Goal: Task Accomplishment & Management: Use online tool/utility

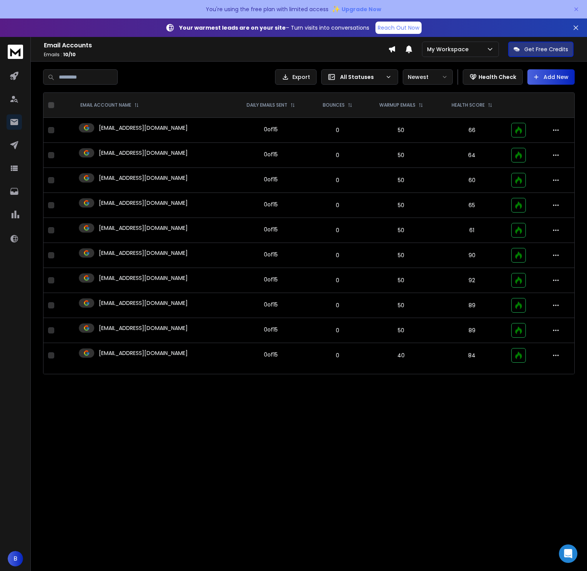
click at [470, 125] on td "66" at bounding box center [472, 130] width 69 height 25
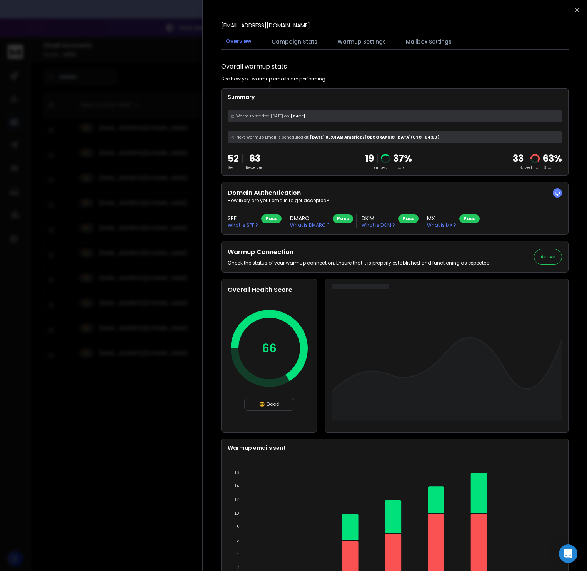
scroll to position [57, 0]
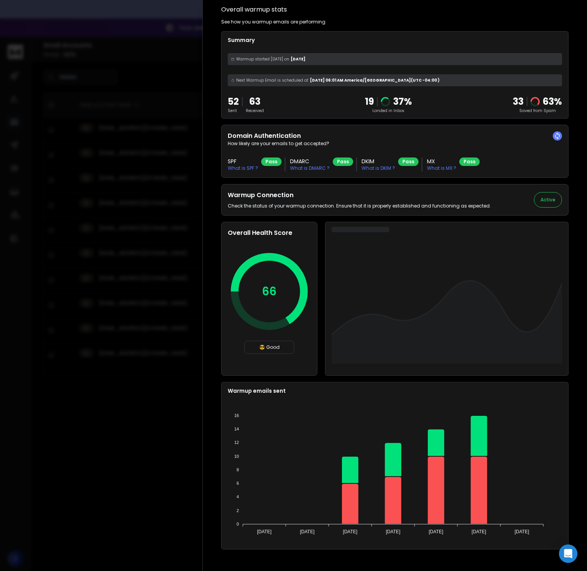
click at [132, 52] on div at bounding box center [293, 285] width 587 height 571
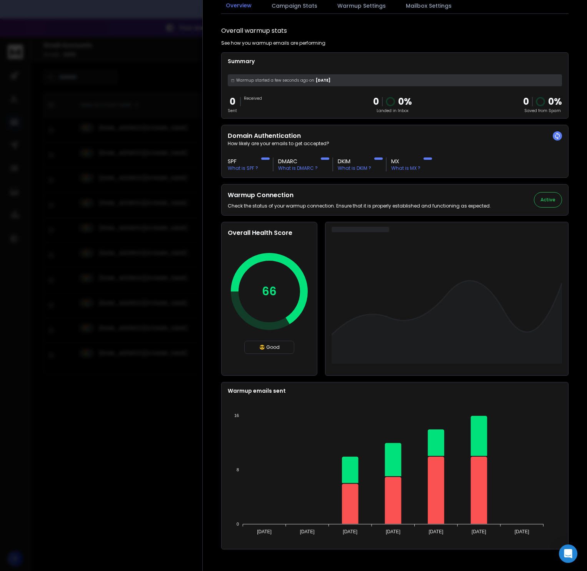
scroll to position [36, 0]
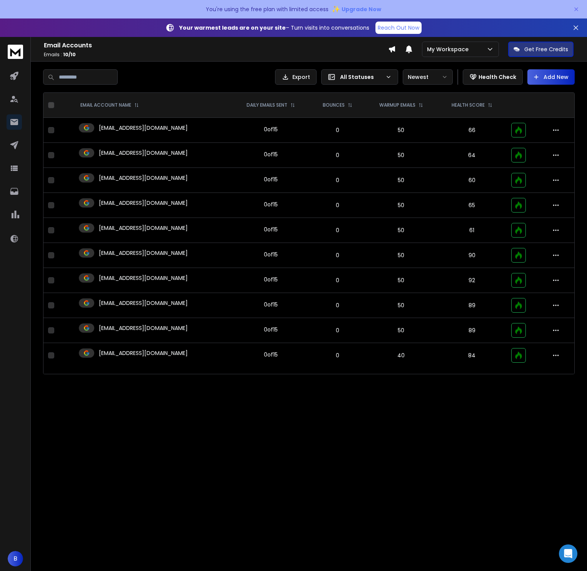
click at [473, 256] on td "90" at bounding box center [472, 255] width 69 height 25
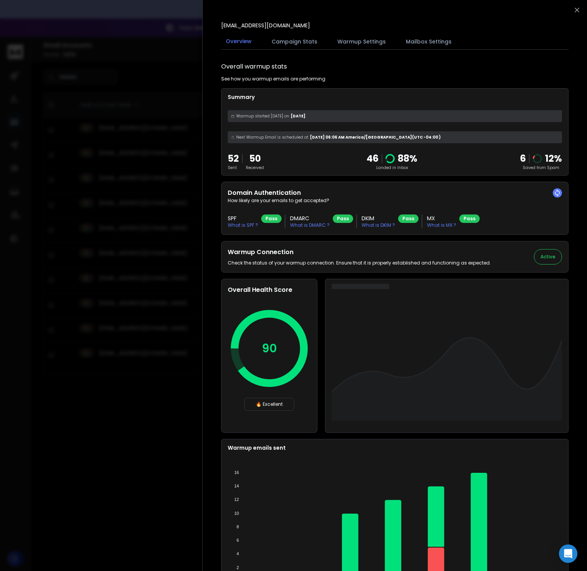
scroll to position [57, 0]
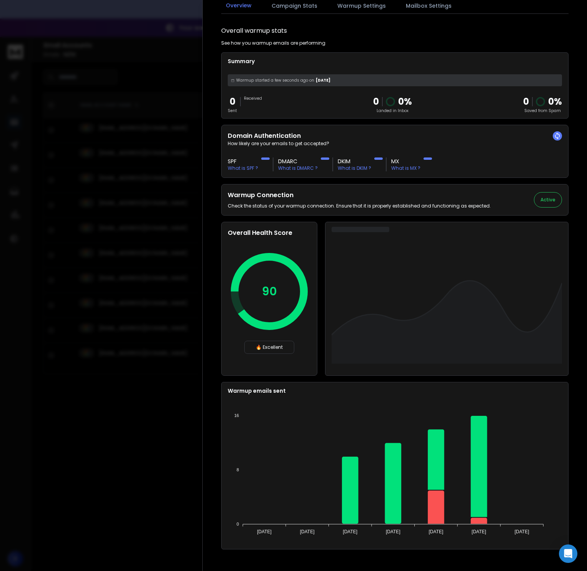
click at [176, 25] on div at bounding box center [293, 285] width 587 height 571
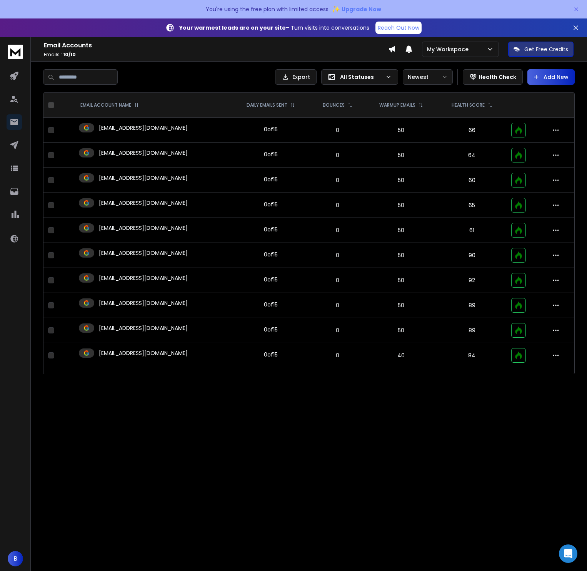
click at [471, 180] on td "60" at bounding box center [472, 180] width 69 height 25
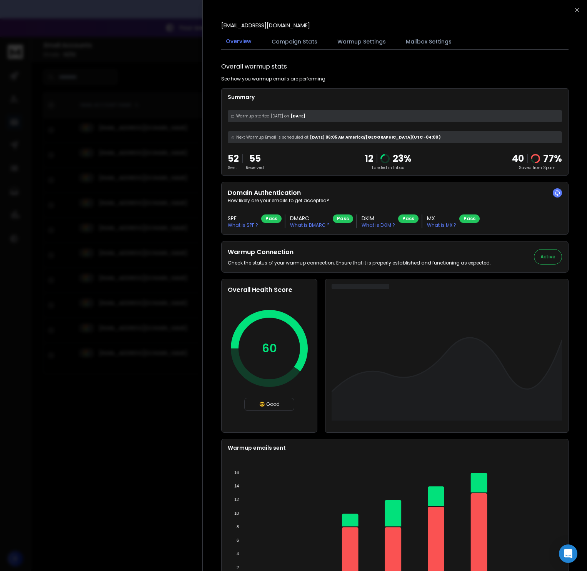
click at [286, 403] on div "😎 Good" at bounding box center [269, 403] width 50 height 13
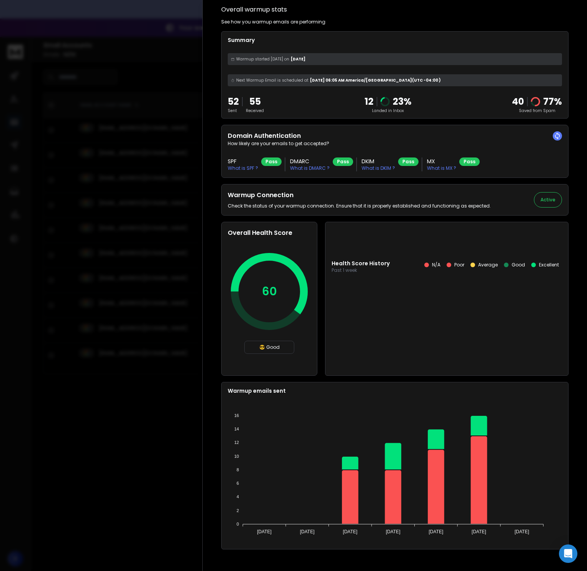
click at [155, 43] on div at bounding box center [293, 285] width 587 height 571
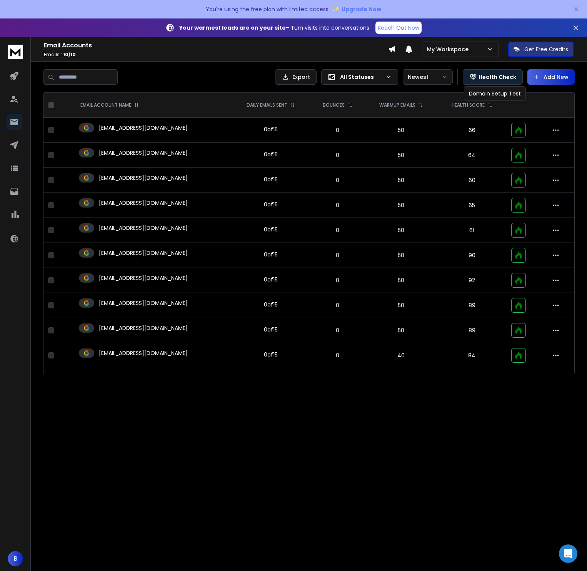
click at [498, 78] on p "Health Check" at bounding box center [498, 77] width 38 height 8
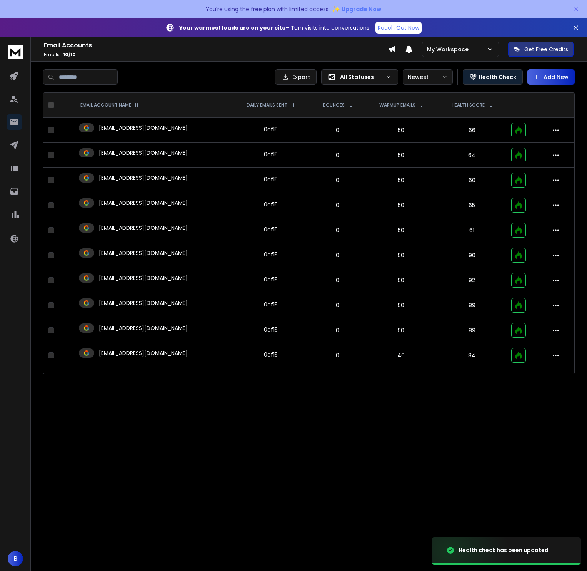
click at [517, 130] on icon at bounding box center [518, 130] width 7 height 8
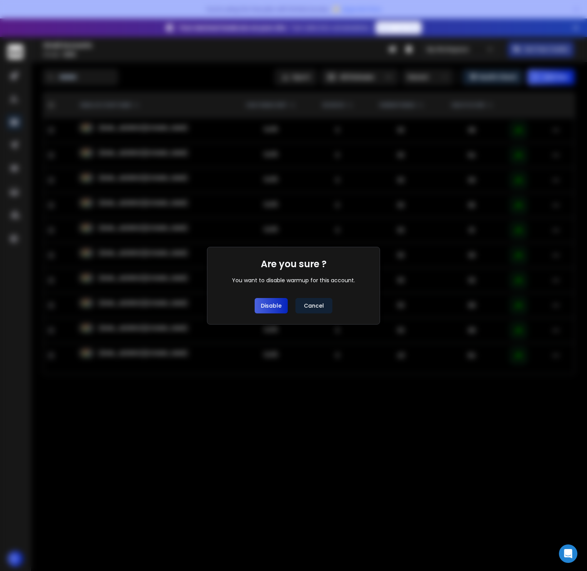
click at [316, 304] on button "Cancel" at bounding box center [314, 305] width 37 height 15
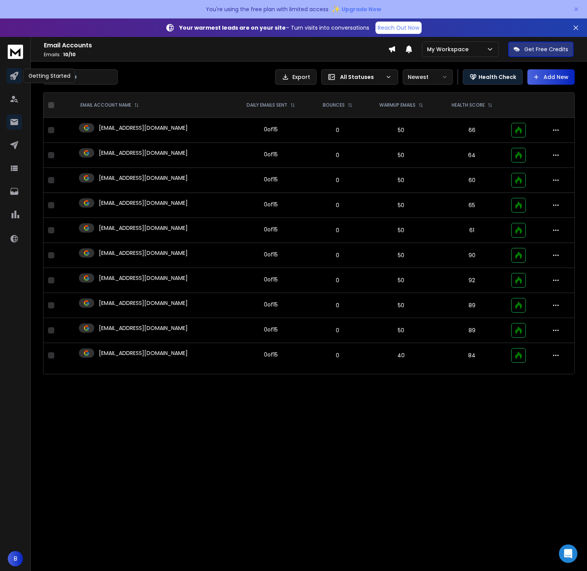
click at [14, 79] on icon at bounding box center [14, 76] width 8 height 8
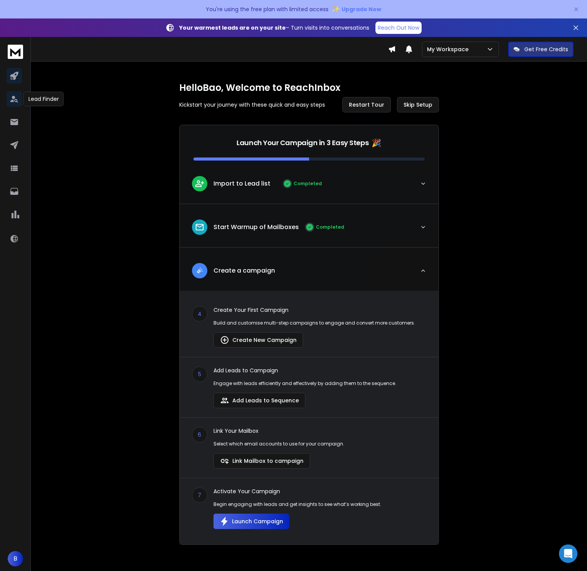
click at [18, 101] on link at bounding box center [14, 98] width 15 height 15
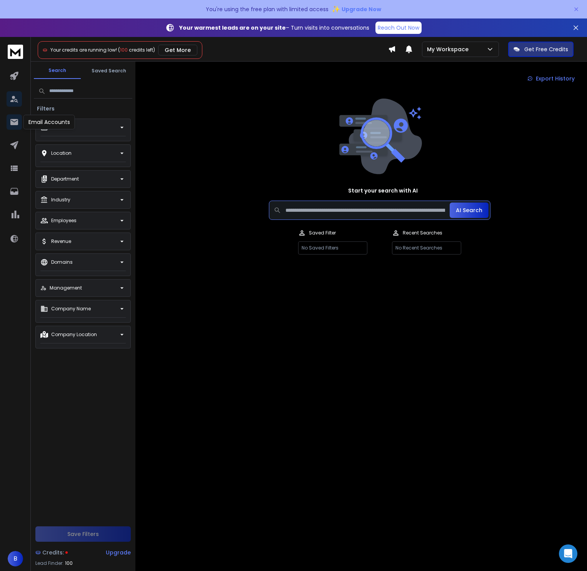
click at [12, 128] on link at bounding box center [14, 121] width 15 height 15
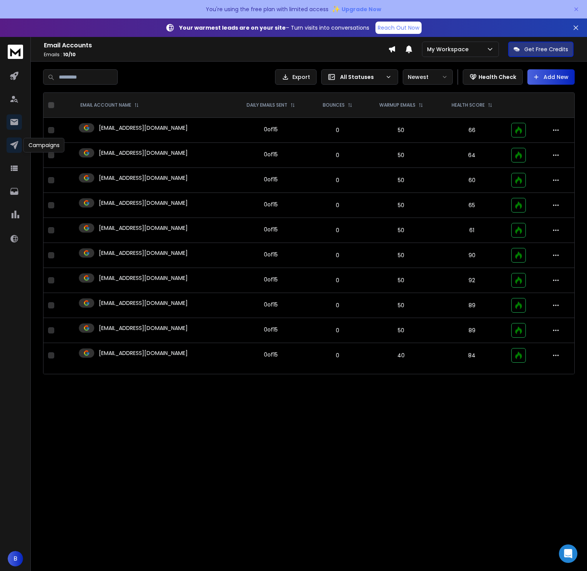
click at [16, 142] on icon at bounding box center [14, 145] width 8 height 8
